Goal: Communication & Community: Share content

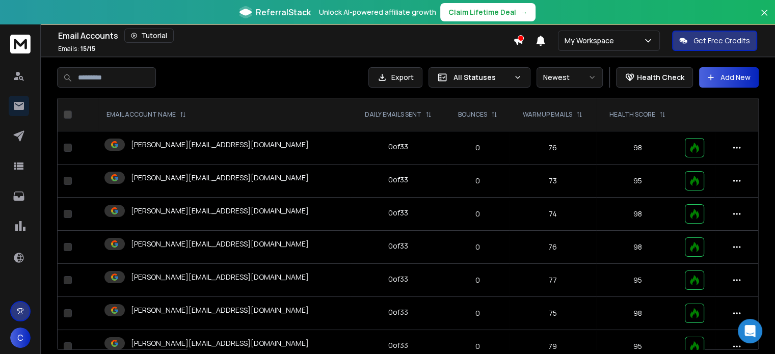
click at [766, 14] on icon "Close banner" at bounding box center [764, 13] width 6 height 6
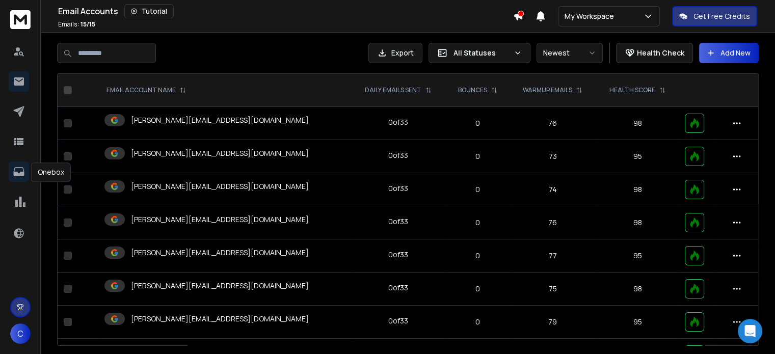
click at [18, 171] on icon at bounding box center [19, 172] width 12 height 12
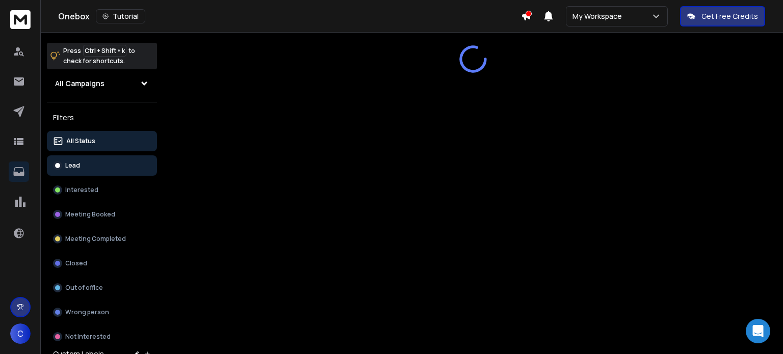
click at [90, 166] on button "Lead" at bounding box center [102, 165] width 110 height 20
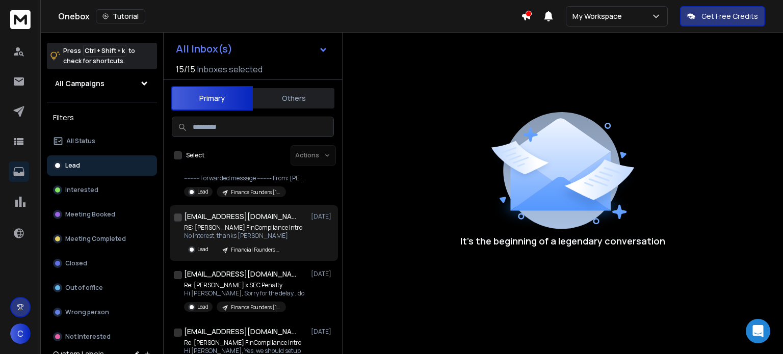
scroll to position [45, 0]
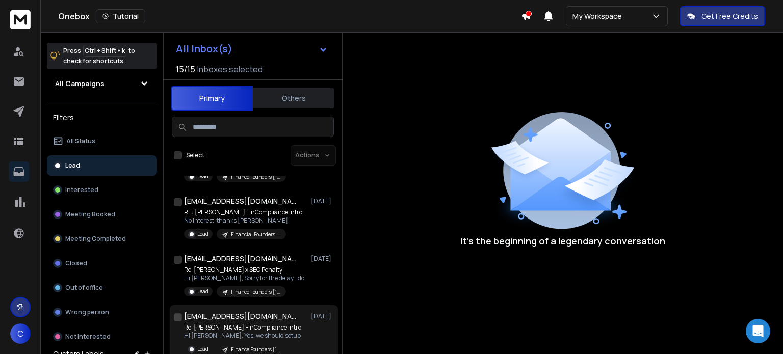
click at [263, 327] on p "Re: [PERSON_NAME] FinCompliance Intro" at bounding box center [242, 328] width 117 height 8
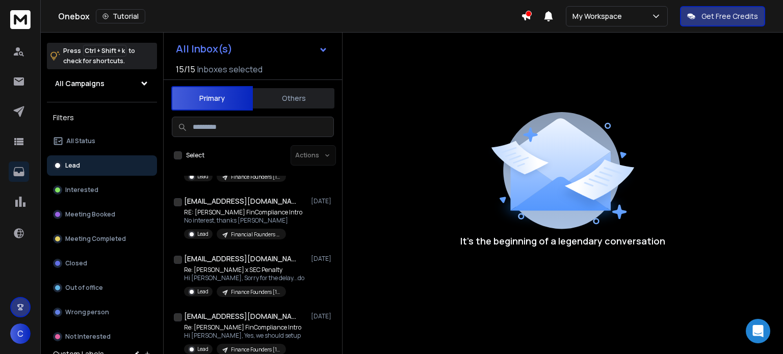
scroll to position [35, 0]
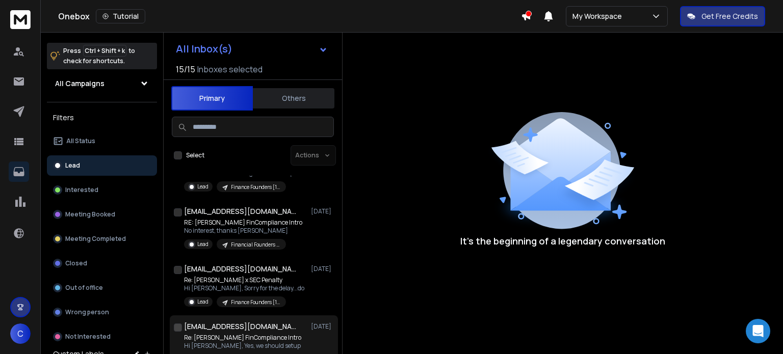
click at [237, 327] on h1 "[EMAIL_ADDRESS][DOMAIN_NAME]" at bounding box center [240, 327] width 112 height 10
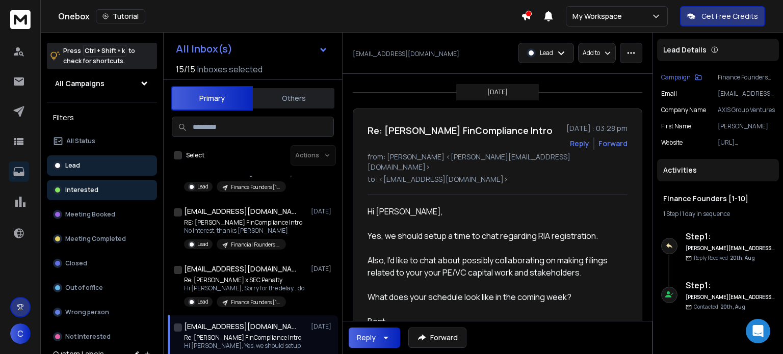
click at [112, 187] on button "Interested" at bounding box center [102, 190] width 110 height 20
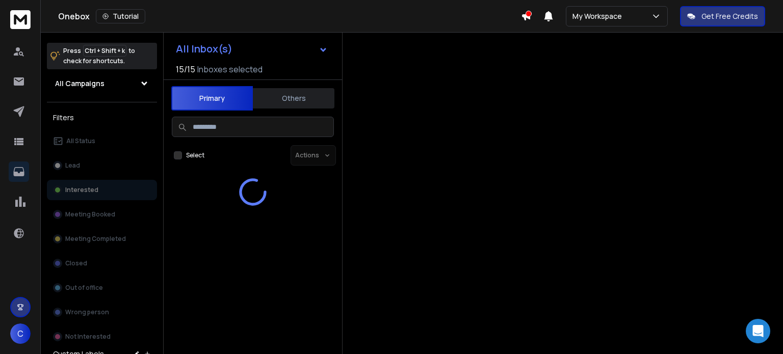
scroll to position [0, 0]
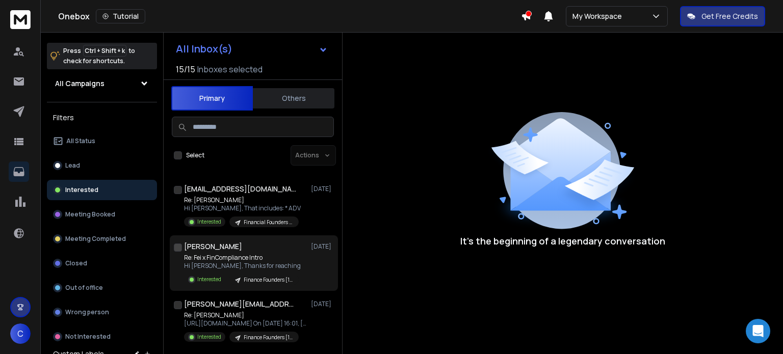
click at [282, 257] on p "Re: Fei x FinCompliance Intro" at bounding box center [242, 258] width 117 height 8
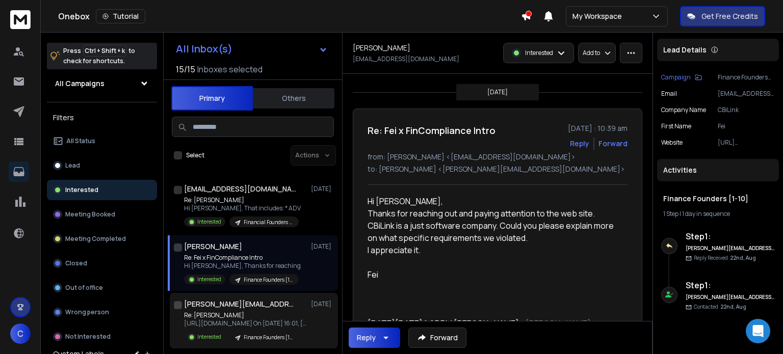
click at [269, 311] on p "Re: [PERSON_NAME]" at bounding box center [245, 315] width 122 height 8
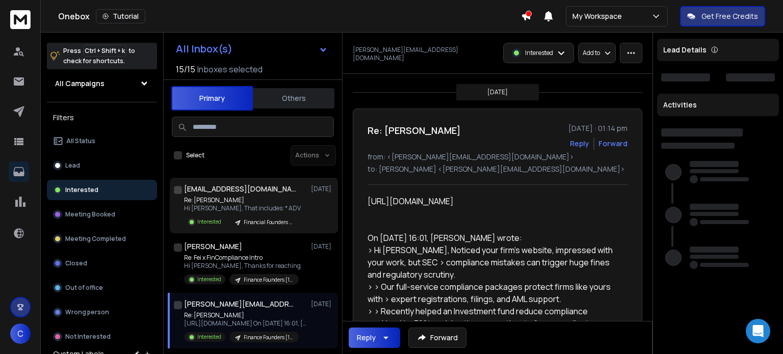
click at [262, 205] on p "Hi [PERSON_NAME], That includes: * ADV" at bounding box center [242, 208] width 117 height 8
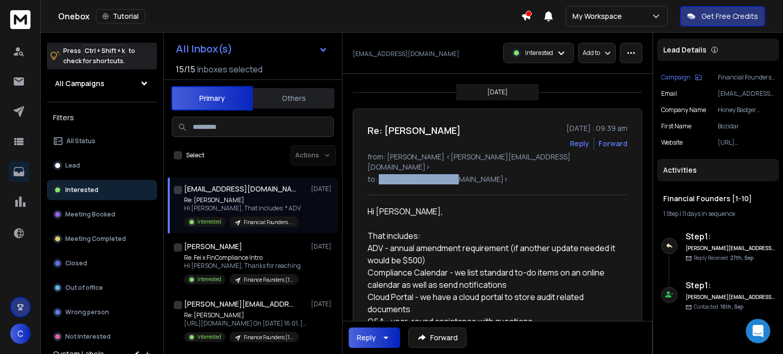
drag, startPoint x: 451, startPoint y: 170, endPoint x: 379, endPoint y: 165, distance: 72.1
click at [379, 174] on p "to: <[EMAIL_ADDRESS][DOMAIN_NAME]>" at bounding box center [497, 179] width 260 height 10
copy p "<[EMAIL_ADDRESS][DOMAIN_NAME]>"
click at [607, 144] on div "Forward" at bounding box center [612, 144] width 29 height 10
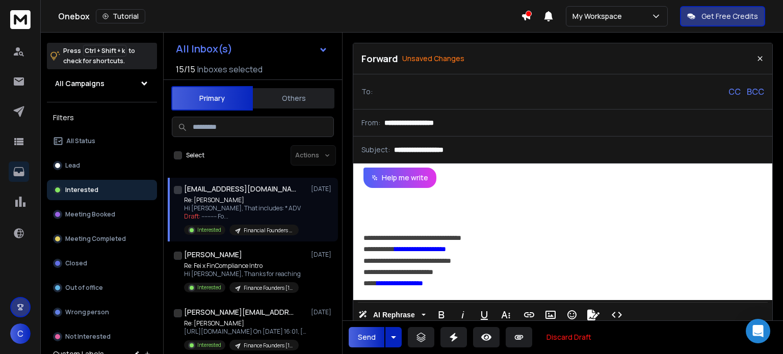
click at [448, 88] on input at bounding box center [412, 92] width 71 height 18
type input "**********"
click at [367, 342] on button "Send" at bounding box center [367, 337] width 36 height 20
